Goal: Task Accomplishment & Management: Use online tool/utility

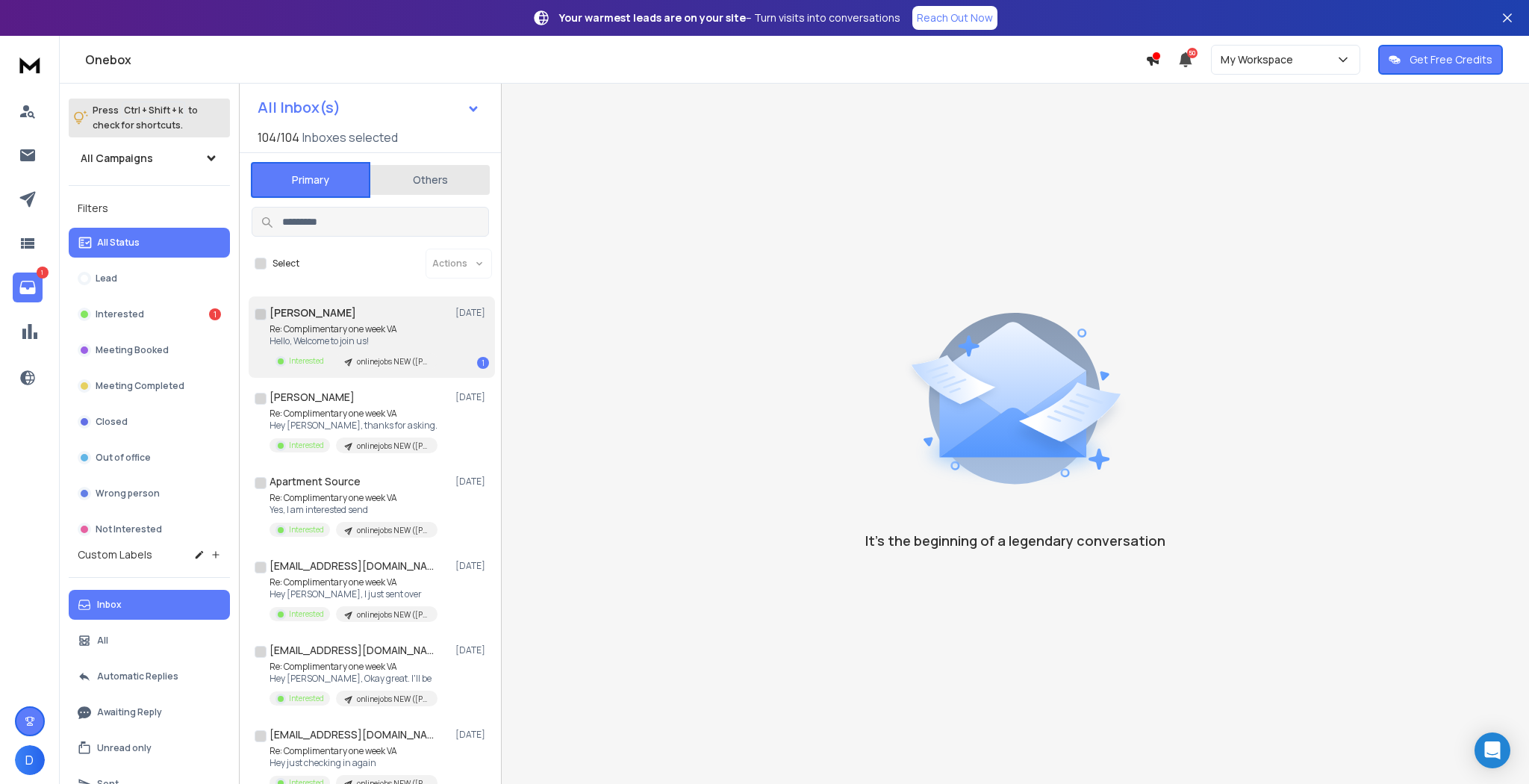
click at [262, 311] on button "button" at bounding box center [260, 314] width 12 height 12
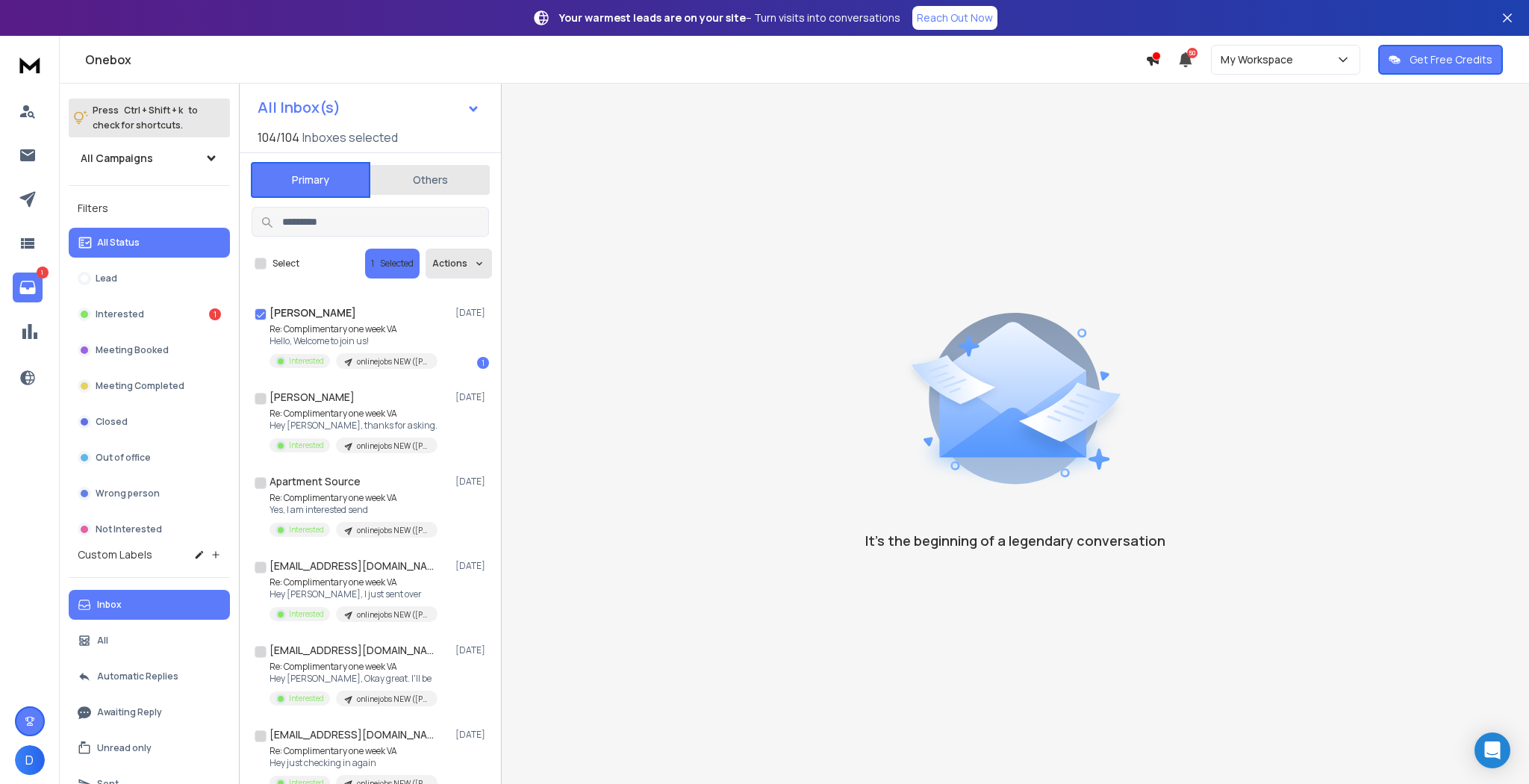
click at [446, 262] on p "Actions" at bounding box center [450, 263] width 35 height 12
click at [455, 389] on div "Archive email" at bounding box center [442, 392] width 85 height 15
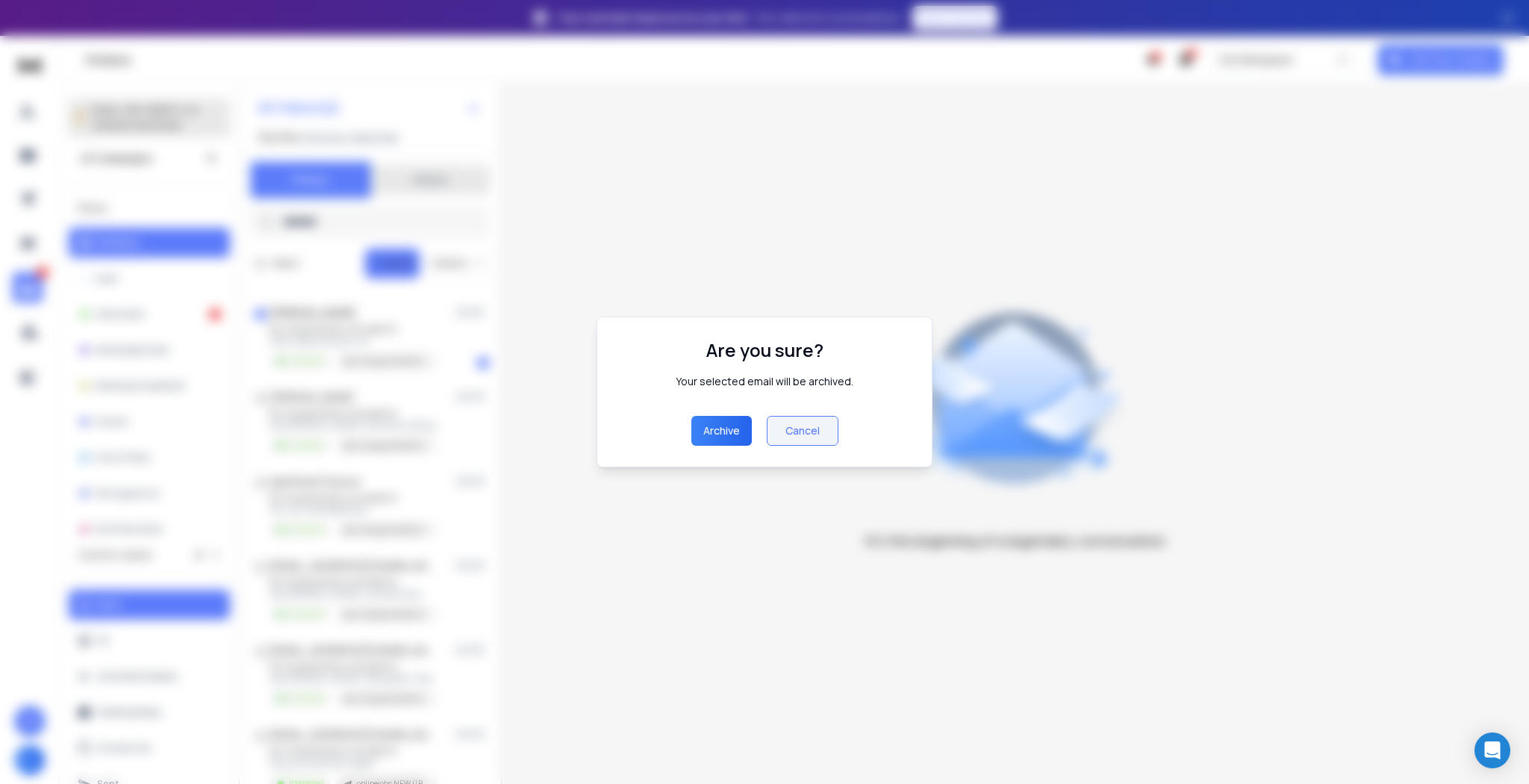
click at [728, 436] on p "archive" at bounding box center [721, 430] width 37 height 15
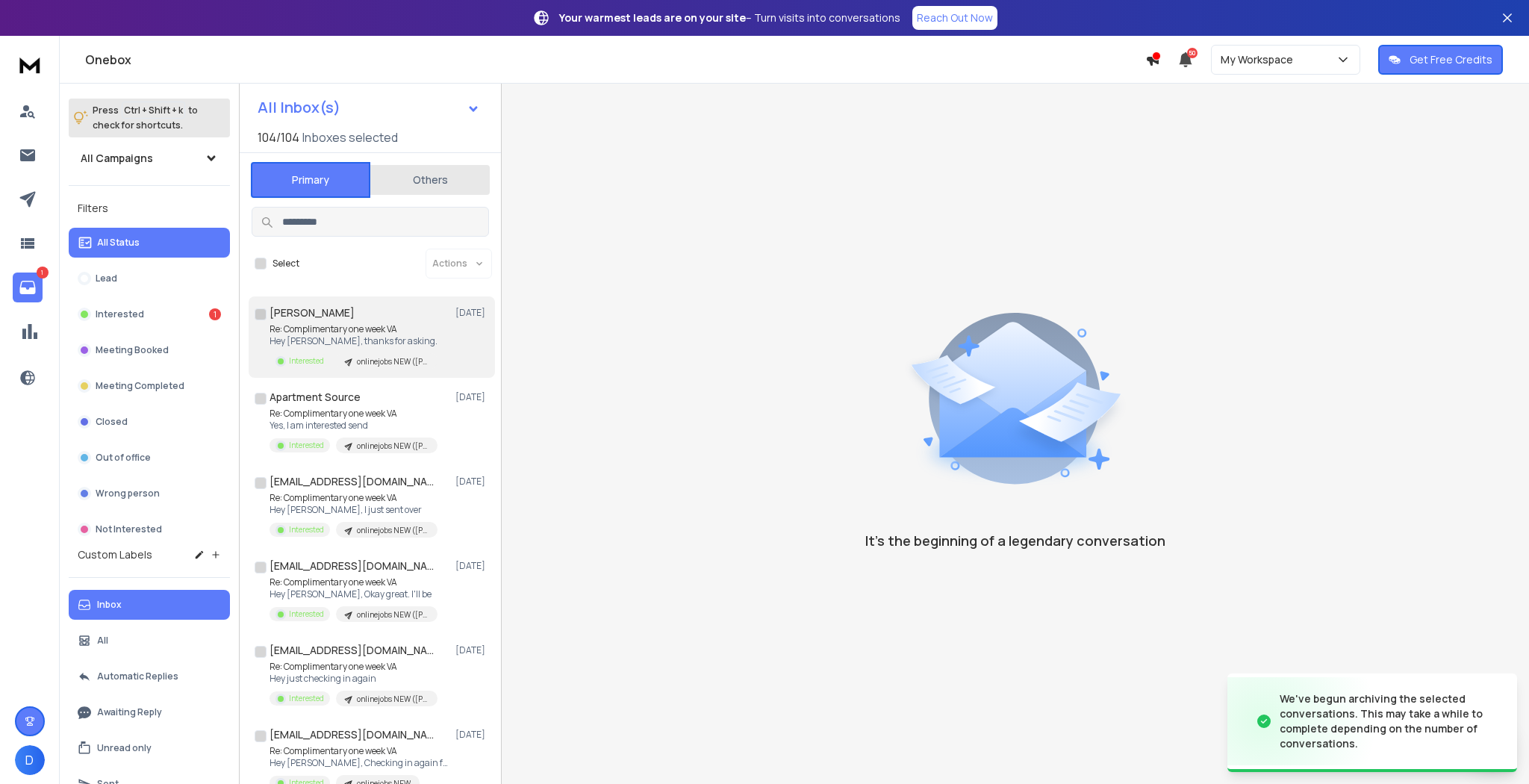
click at [359, 331] on p "Re: Complimentary one week VA" at bounding box center [353, 329] width 168 height 12
